Goal: Communication & Community: Answer question/provide support

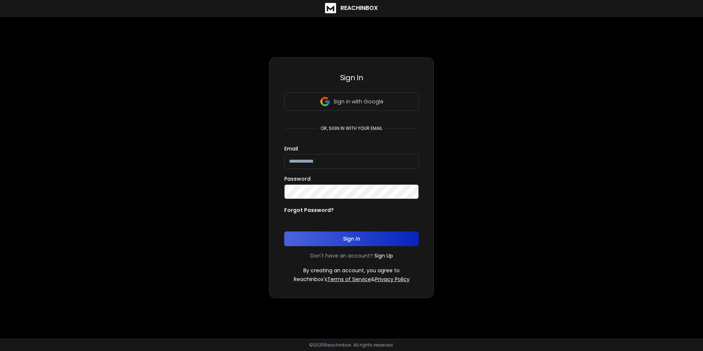
type input "**********"
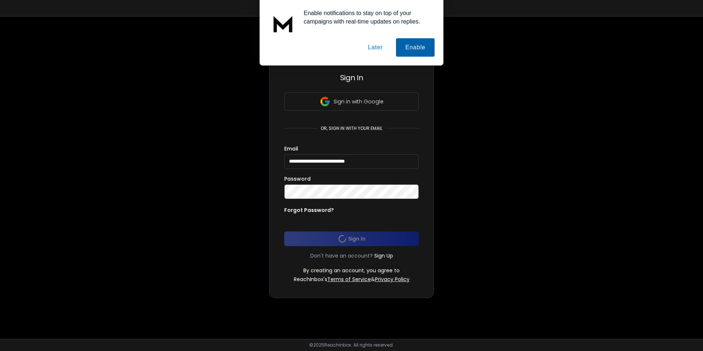
click at [414, 45] on button "Enable" at bounding box center [415, 47] width 39 height 18
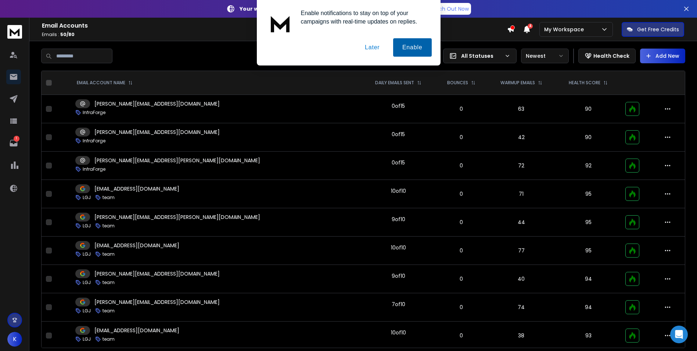
click at [414, 52] on button "Enable" at bounding box center [412, 47] width 39 height 18
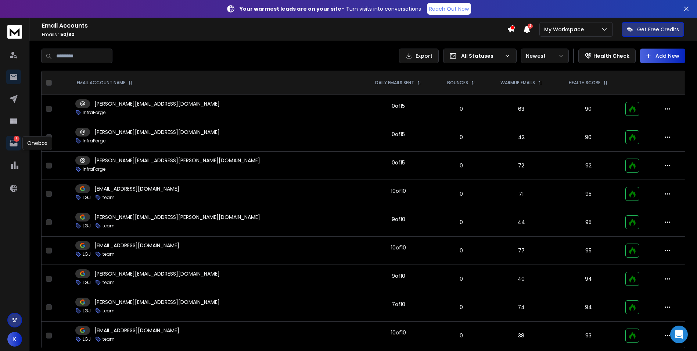
click at [9, 140] on icon at bounding box center [13, 143] width 9 height 9
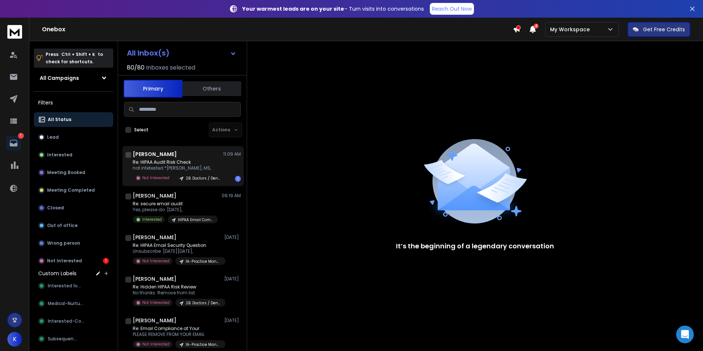
click at [193, 171] on div "Re: HIPAA Audit Risk Check not intetested *[PERSON_NAME], MS, Not Interested 2B…" at bounding box center [179, 170] width 93 height 22
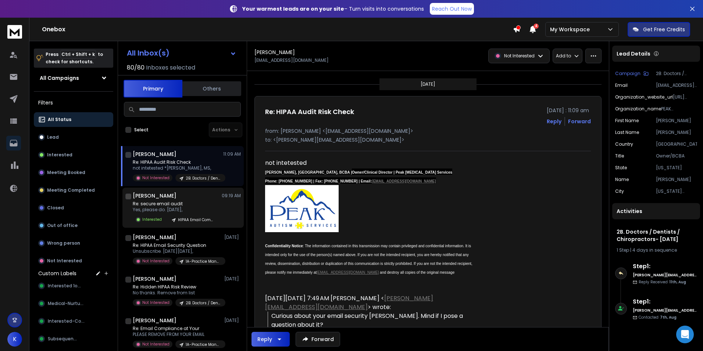
click at [202, 204] on p "Re: secure email audit" at bounding box center [175, 204] width 85 height 6
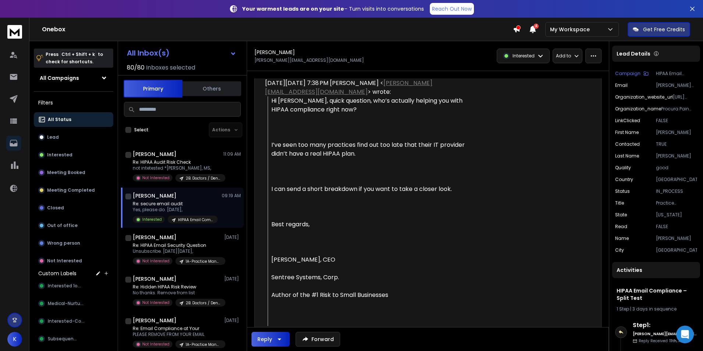
scroll to position [110, 0]
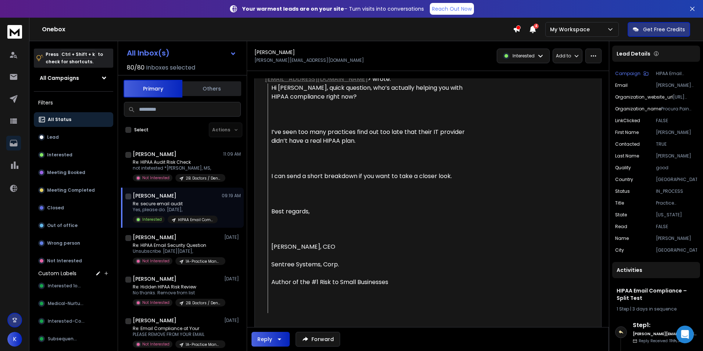
drag, startPoint x: 272, startPoint y: 87, endPoint x: 422, endPoint y: 281, distance: 244.9
click at [422, 281] on blockquote "Hi [PERSON_NAME], quick question, who’s actually helping you with HIPAA complia…" at bounding box center [373, 197] width 212 height 229
copy blockquote "Hi [PERSON_NAME], quick question, who’s actually helping you with HIPAA complia…"
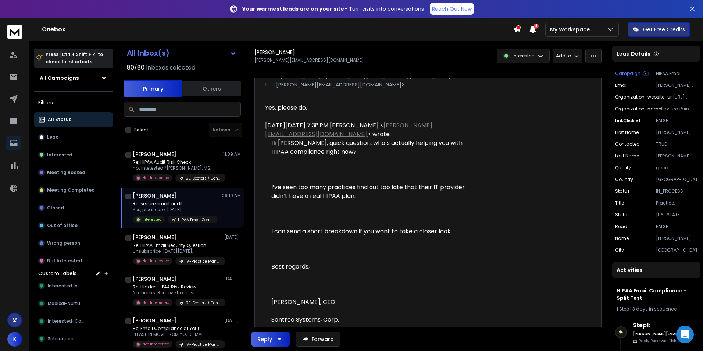
scroll to position [0, 0]
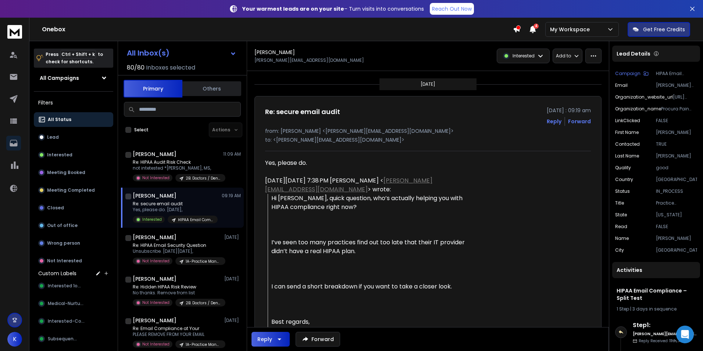
drag, startPoint x: 265, startPoint y: 162, endPoint x: 309, endPoint y: 163, distance: 44.1
click at [309, 163] on div "Yes, please do." at bounding box center [372, 162] width 215 height 9
drag, startPoint x: 309, startPoint y: 163, endPoint x: 299, endPoint y: 162, distance: 10.3
copy div "Yes, please do."
